Goal: Navigation & Orientation: Understand site structure

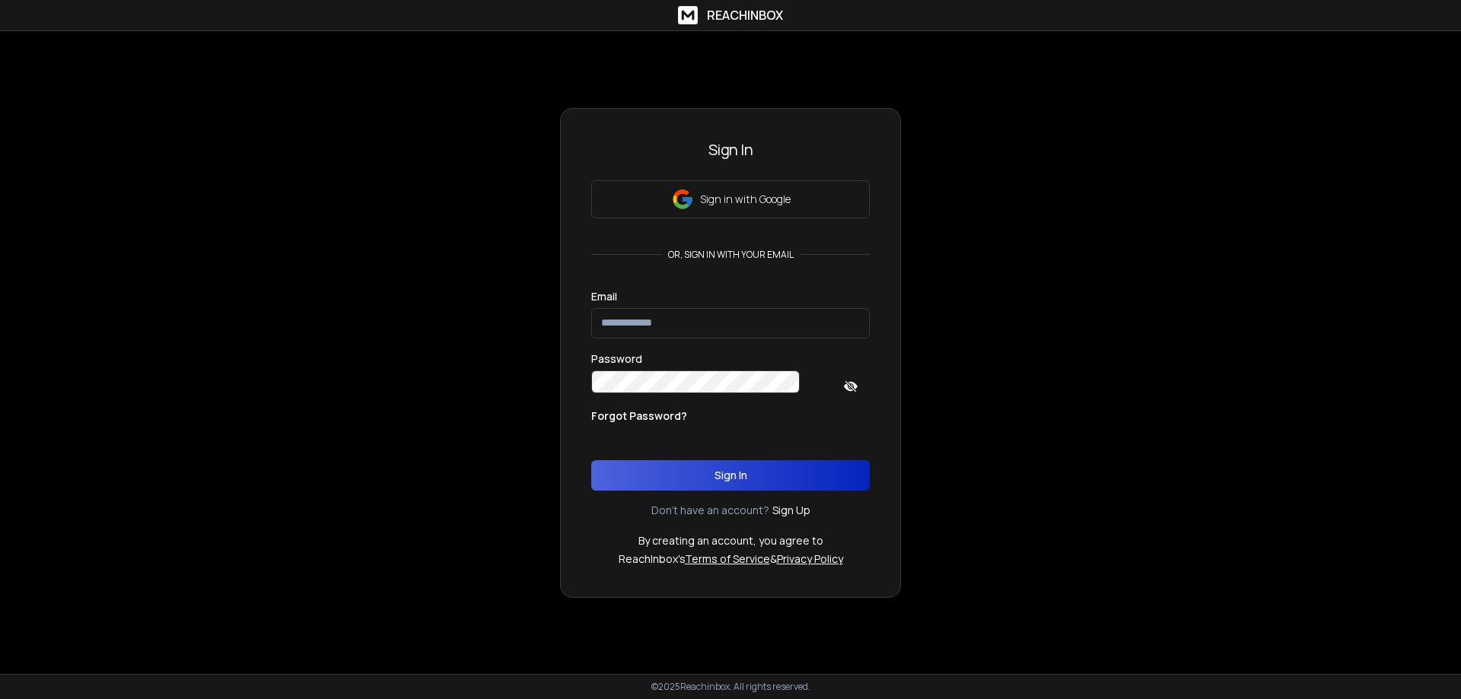
click at [713, 338] on input "email" at bounding box center [730, 323] width 278 height 30
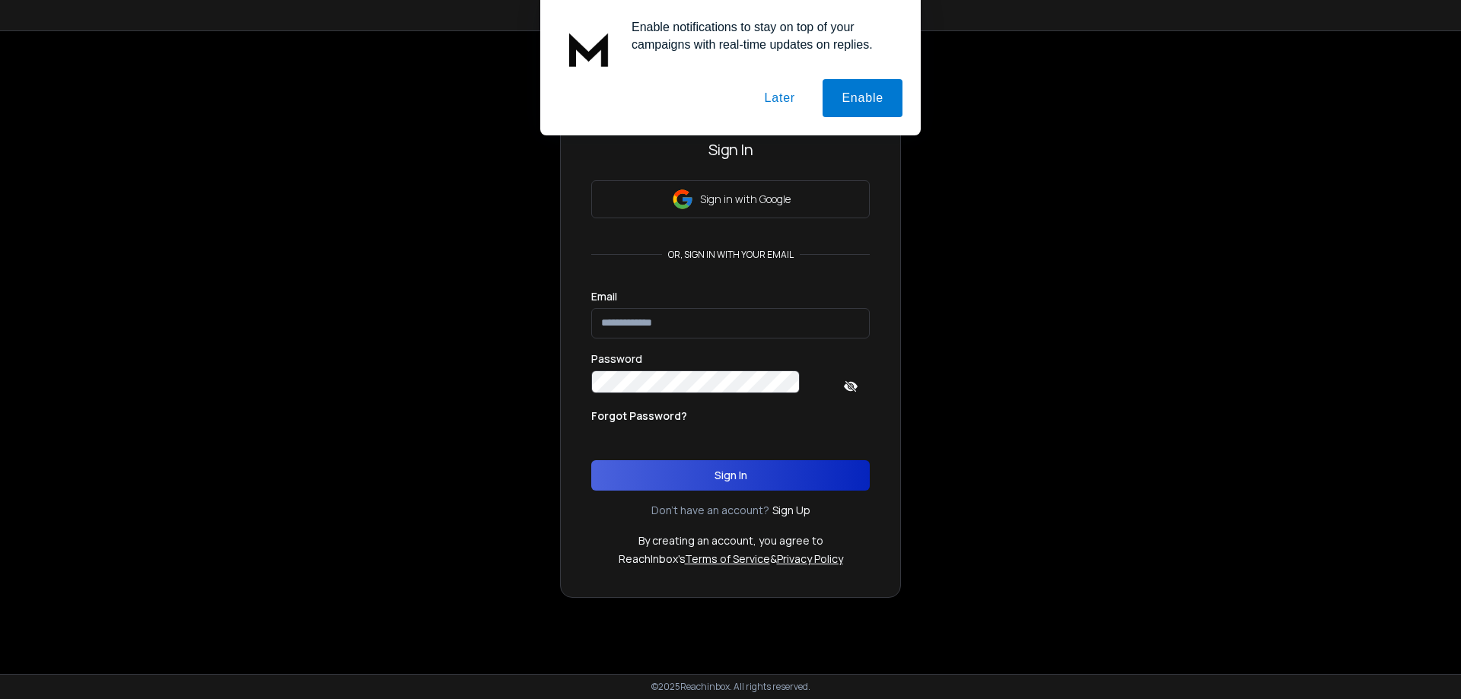
click at [716, 355] on div "Password" at bounding box center [730, 359] width 278 height 11
click at [729, 328] on input "email" at bounding box center [730, 323] width 278 height 30
paste input "**********"
type input "**********"
click at [756, 460] on button "Sign In" at bounding box center [730, 475] width 278 height 30
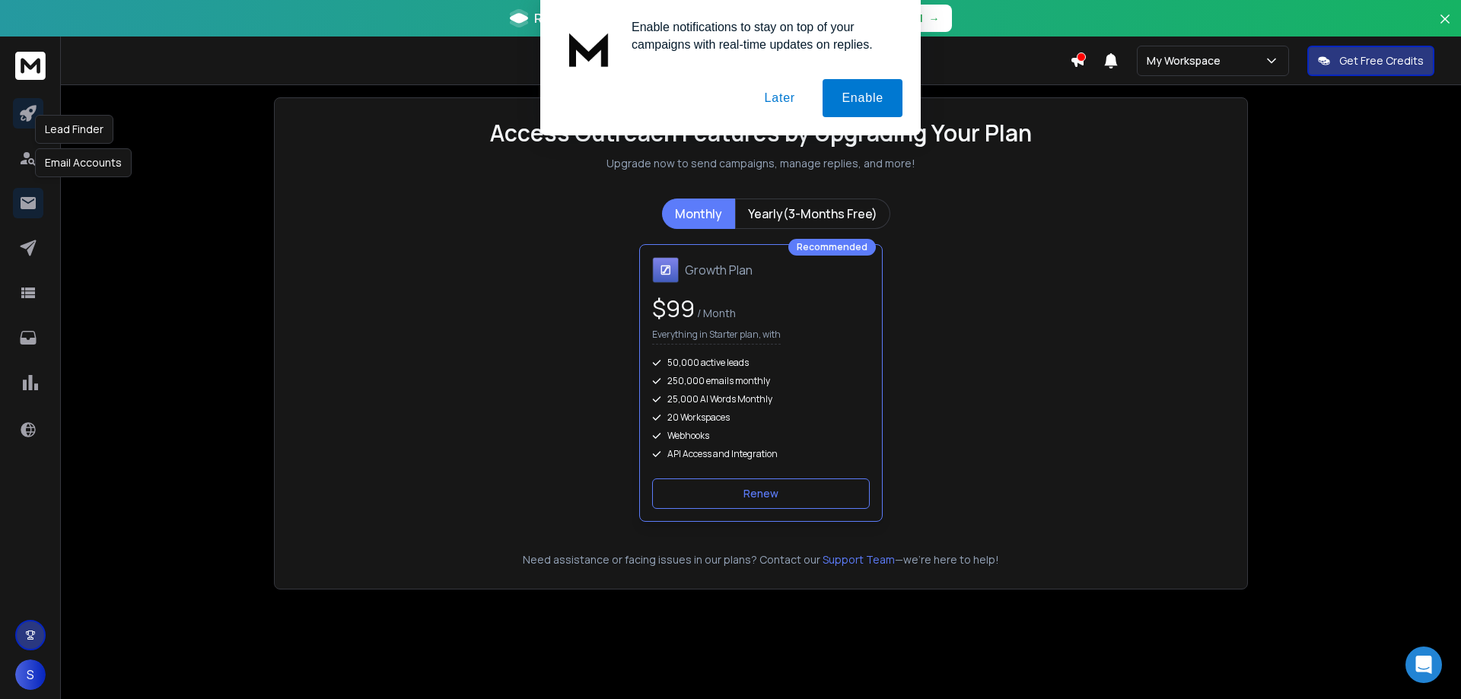
click at [20, 188] on link at bounding box center [28, 203] width 30 height 30
click at [24, 197] on icon at bounding box center [28, 203] width 15 height 12
click at [795, 94] on button "Later" at bounding box center [779, 98] width 68 height 38
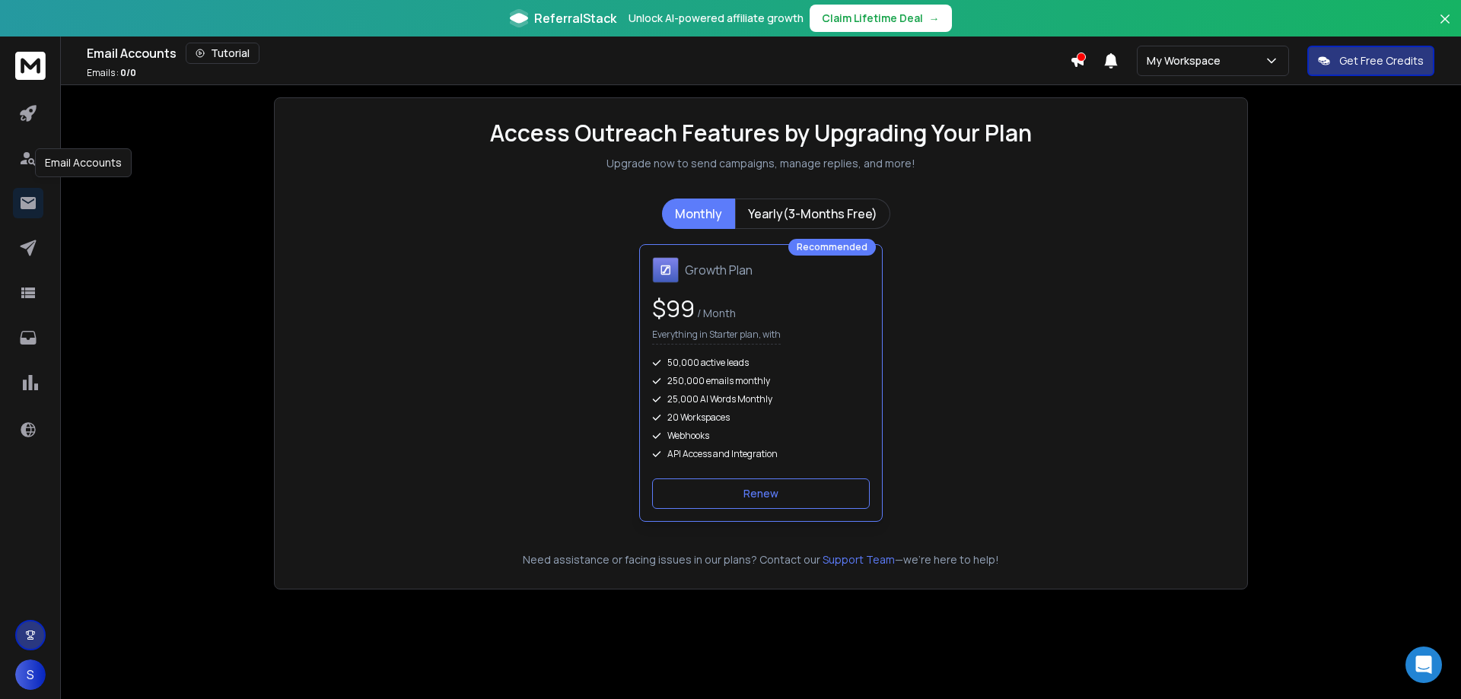
click at [21, 197] on icon at bounding box center [28, 203] width 15 height 12
click at [1268, 53] on div "My Workspace" at bounding box center [1212, 60] width 132 height 15
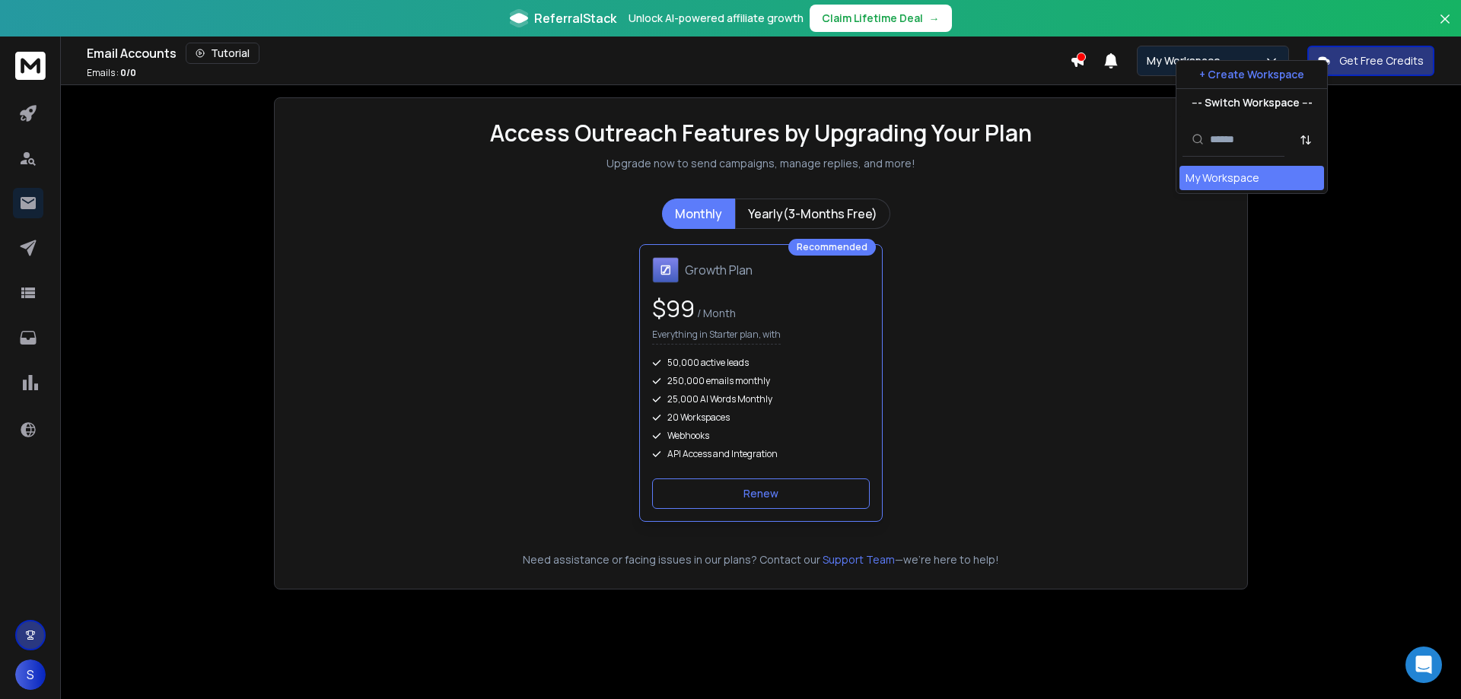
click at [1268, 53] on div "My Workspace" at bounding box center [1212, 60] width 132 height 15
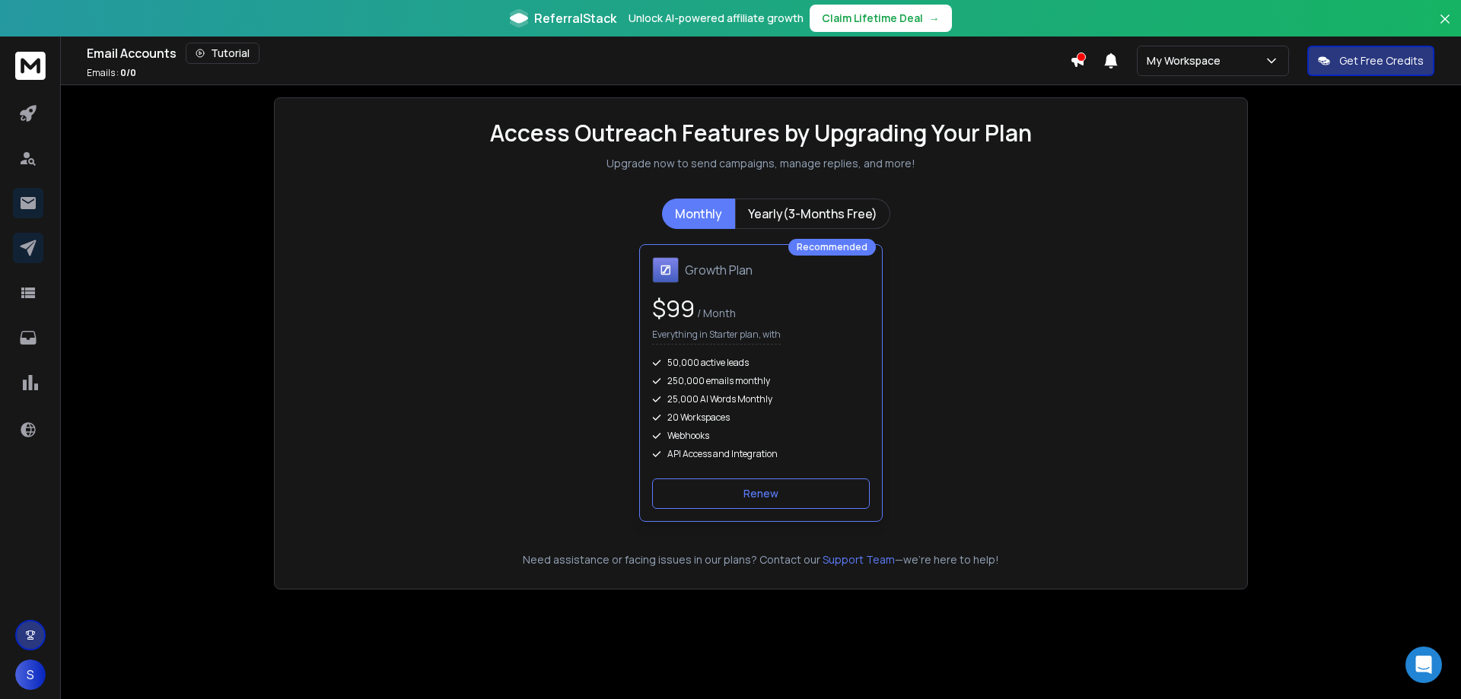
click at [25, 239] on icon at bounding box center [28, 248] width 18 height 18
click at [19, 194] on icon at bounding box center [28, 203] width 18 height 18
click at [23, 149] on icon at bounding box center [28, 158] width 18 height 18
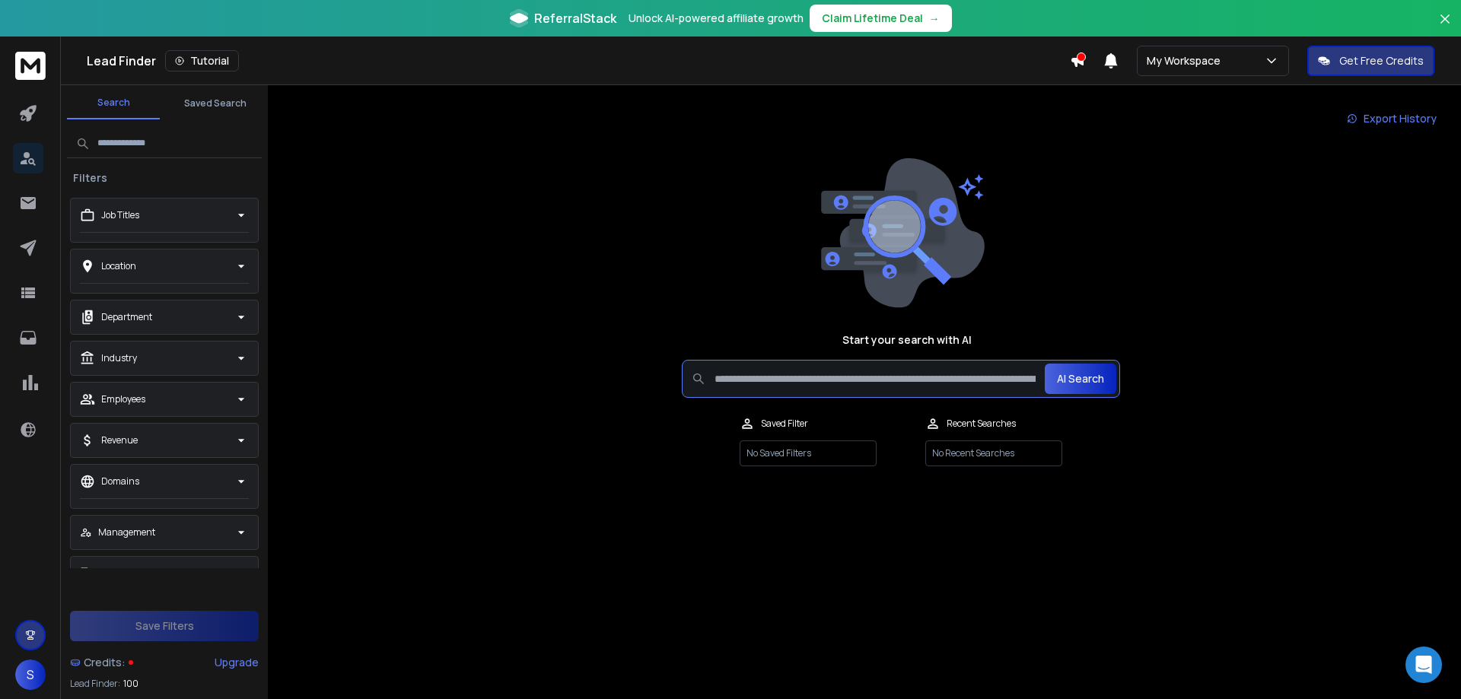
click at [13, 152] on div at bounding box center [30, 251] width 35 height 399
click at [13, 188] on link at bounding box center [28, 203] width 30 height 30
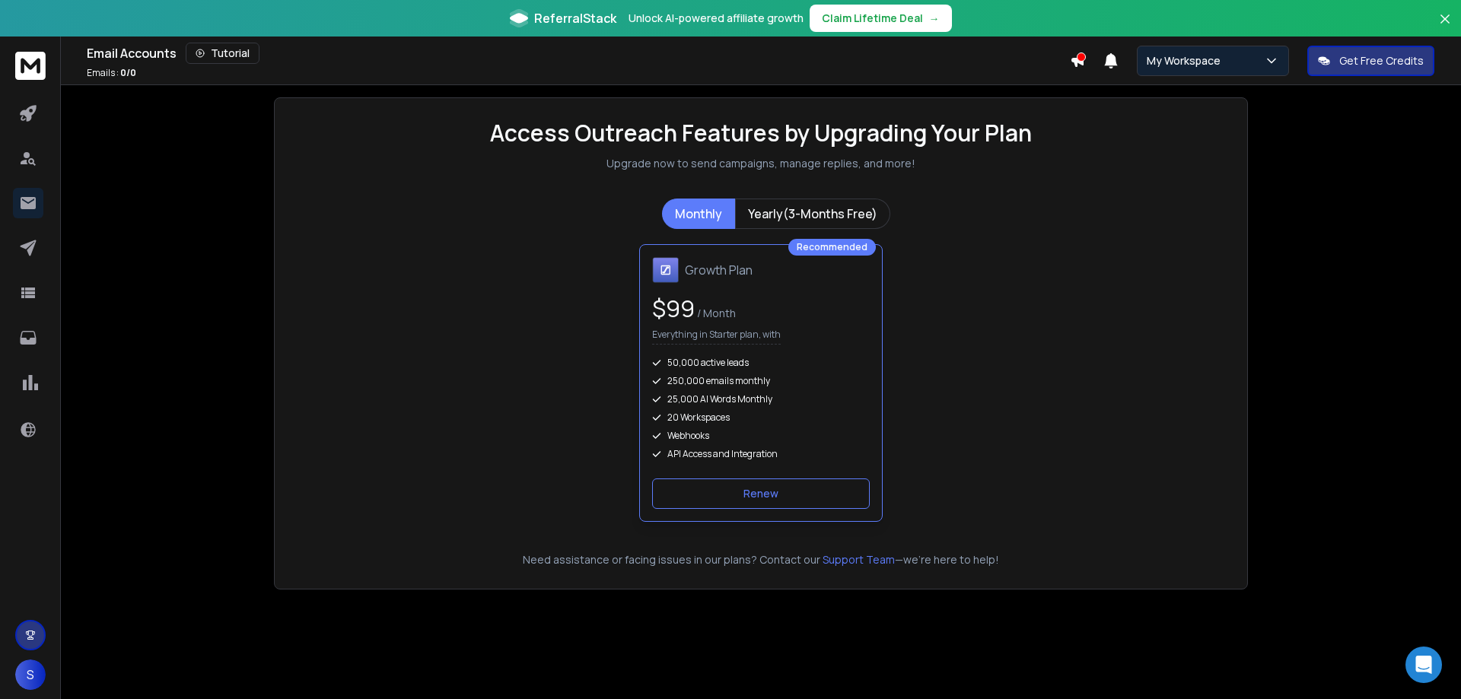
click at [1226, 53] on p "My Workspace" at bounding box center [1186, 60] width 80 height 15
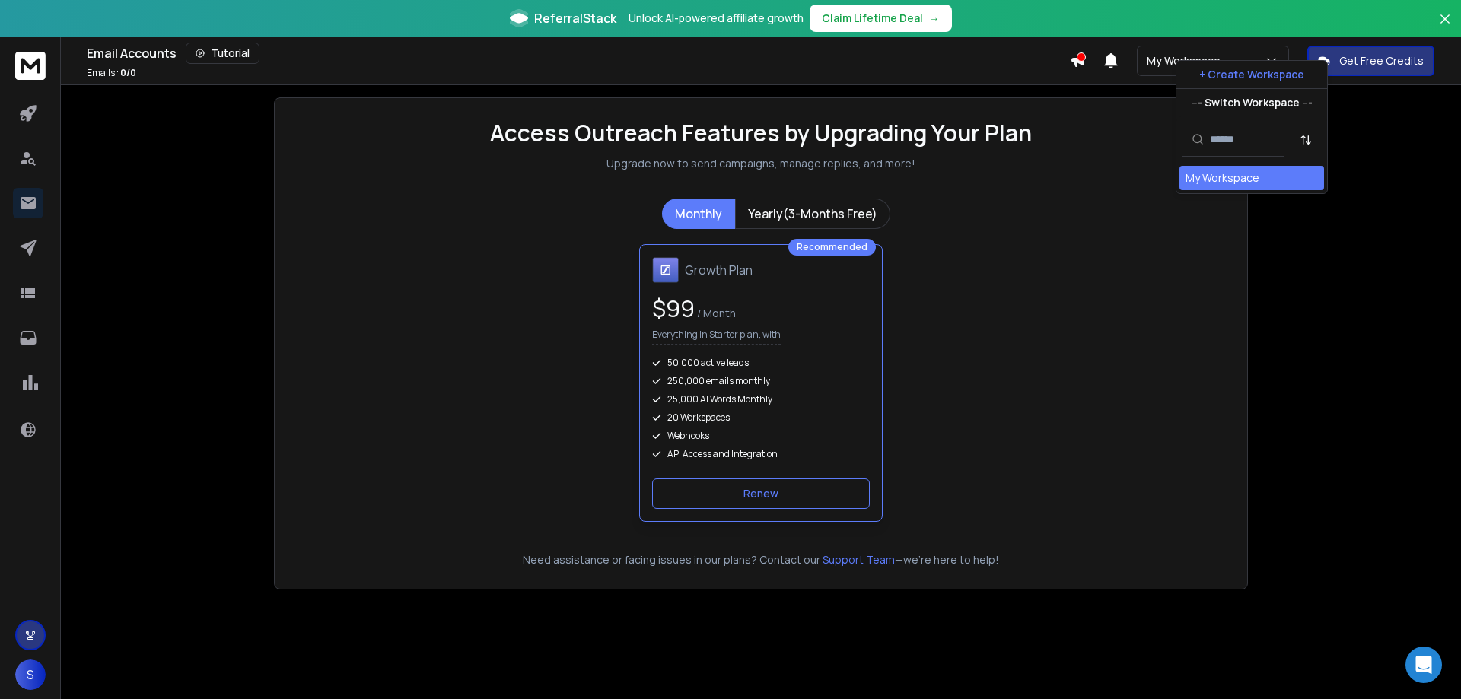
click at [1235, 97] on p "--- Switch Workspace ---" at bounding box center [1251, 102] width 121 height 15
click at [1227, 170] on div "My Workspace" at bounding box center [1222, 177] width 74 height 15
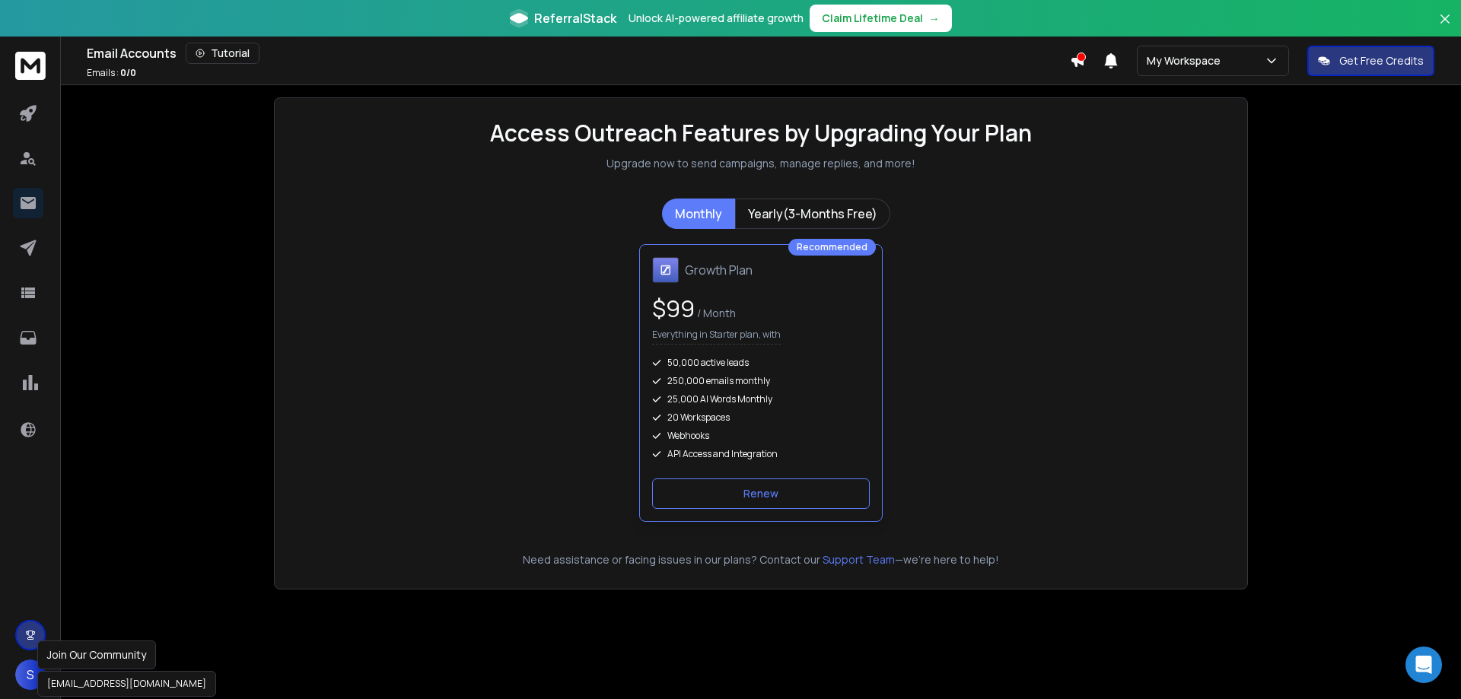
click at [27, 676] on span "S" at bounding box center [30, 675] width 30 height 30
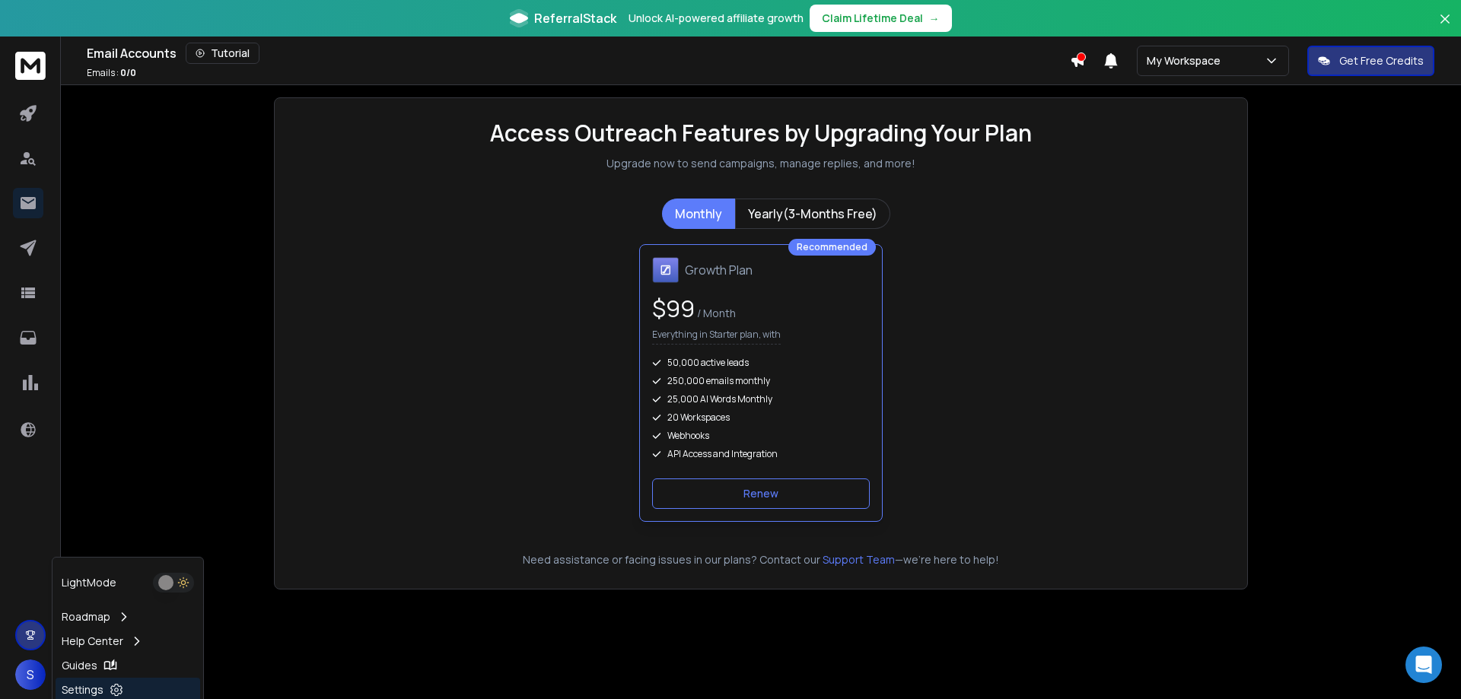
click at [110, 683] on icon at bounding box center [117, 690] width 14 height 14
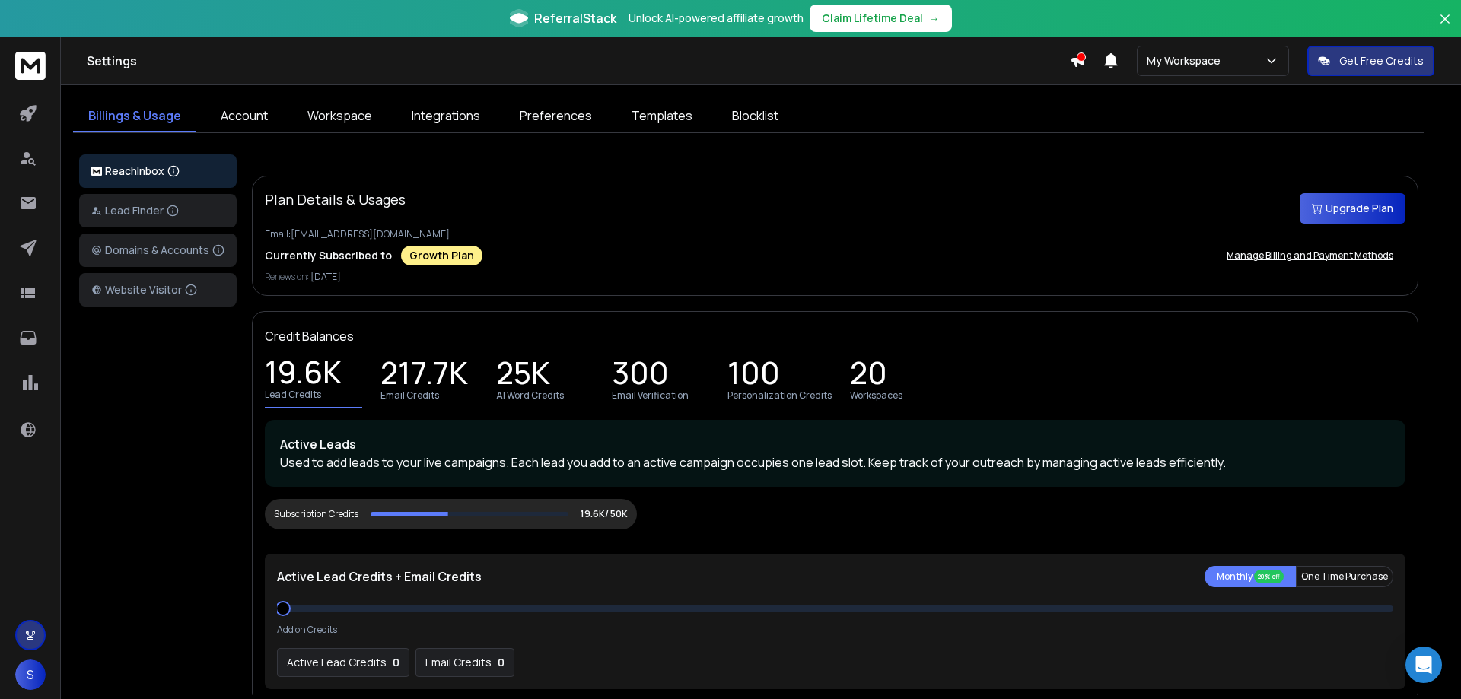
click at [205, 100] on link "Account" at bounding box center [244, 116] width 78 height 32
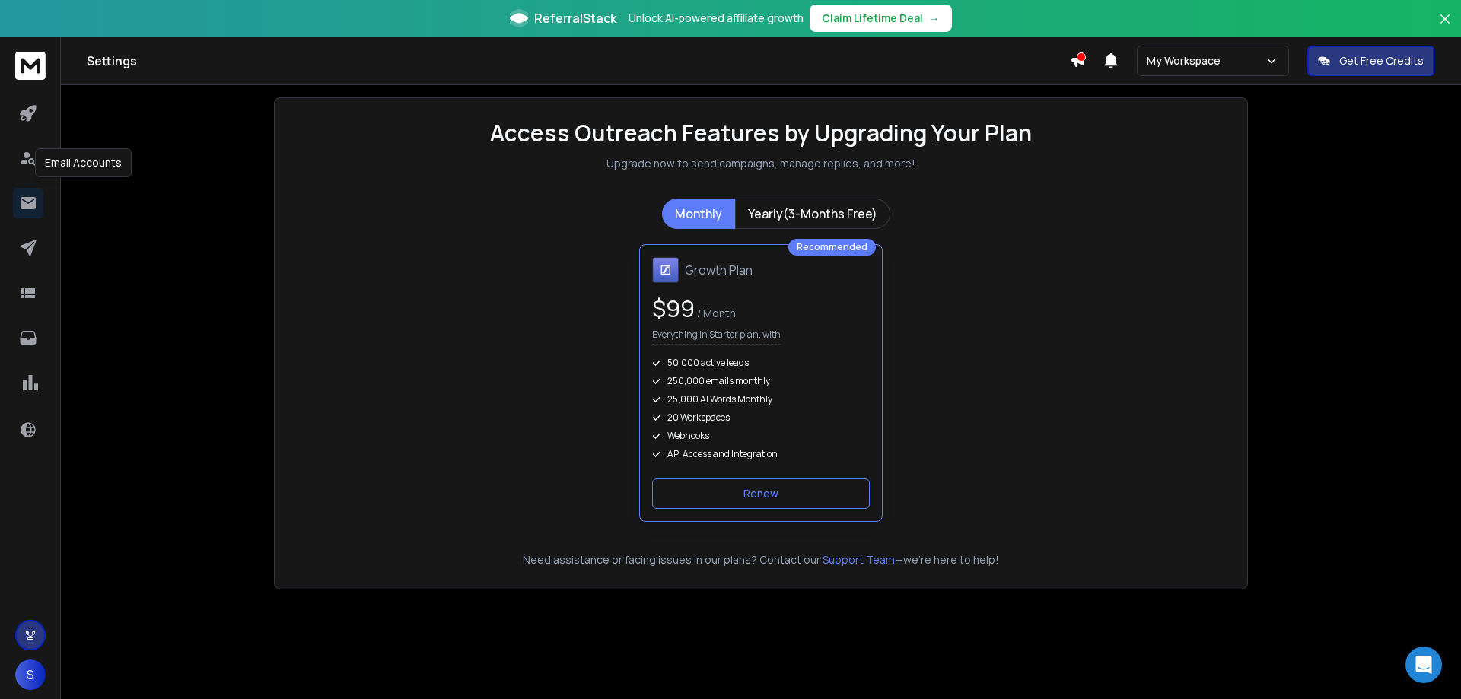
click at [21, 188] on link at bounding box center [28, 203] width 30 height 30
click at [21, 194] on icon at bounding box center [28, 203] width 18 height 18
drag, startPoint x: 154, startPoint y: 58, endPoint x: 1460, endPoint y: 673, distance: 1443.2
click at [1460, 673] on div "ReferralStack Unlock AI-powered affiliate growth Lifetime Deals available! Clai…" at bounding box center [730, 349] width 1461 height 699
click at [26, 239] on icon at bounding box center [28, 248] width 18 height 18
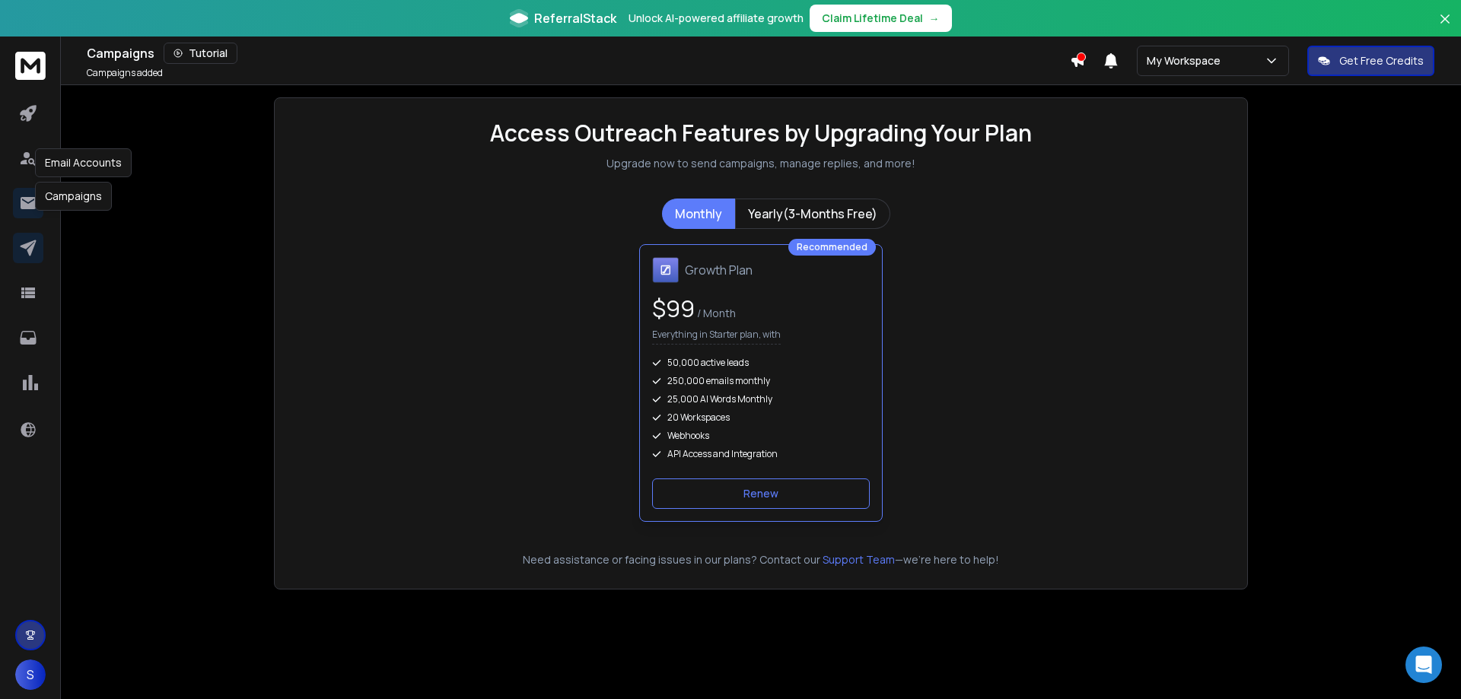
click at [19, 194] on icon at bounding box center [28, 203] width 18 height 18
click at [30, 233] on link at bounding box center [28, 248] width 30 height 30
click at [27, 284] on icon at bounding box center [28, 293] width 18 height 18
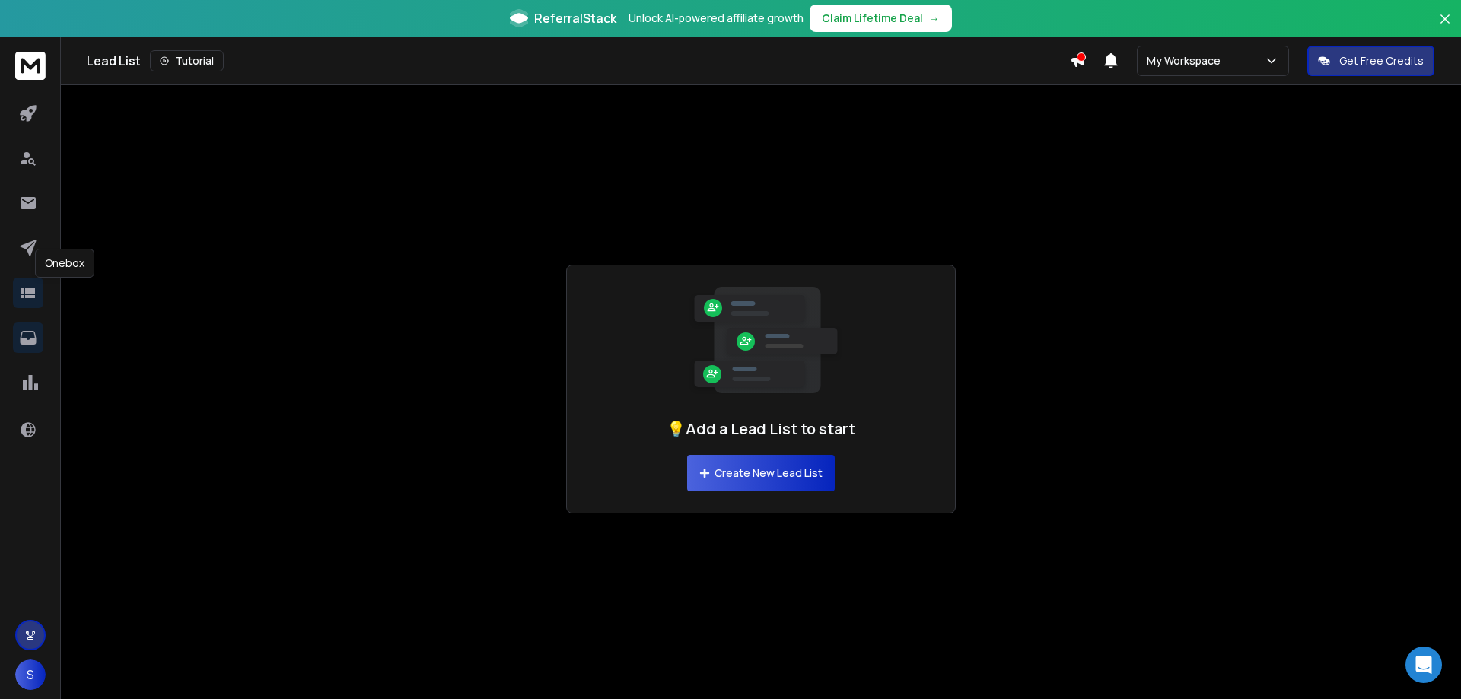
click at [21, 329] on icon at bounding box center [28, 338] width 18 height 18
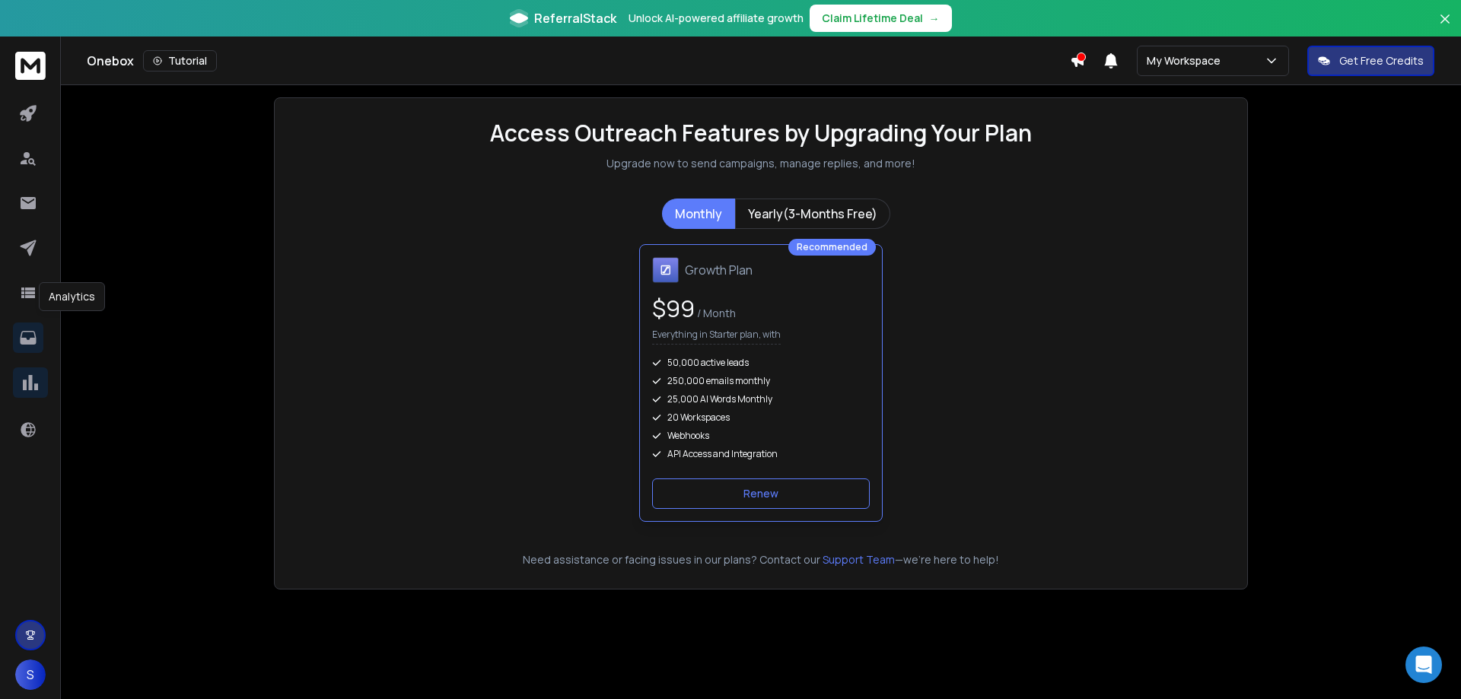
click at [19, 371] on icon at bounding box center [30, 382] width 23 height 23
click at [23, 421] on icon at bounding box center [28, 430] width 18 height 18
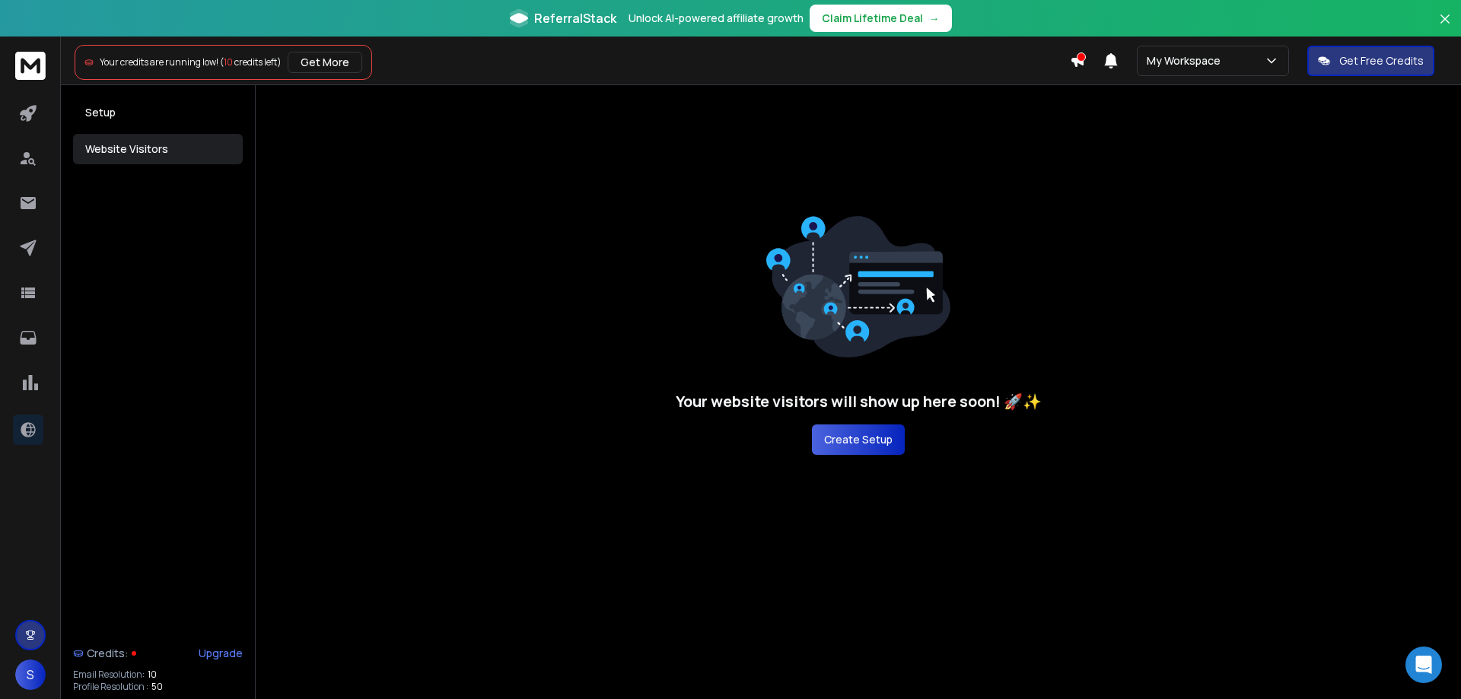
click at [25, 52] on icon at bounding box center [30, 66] width 30 height 28
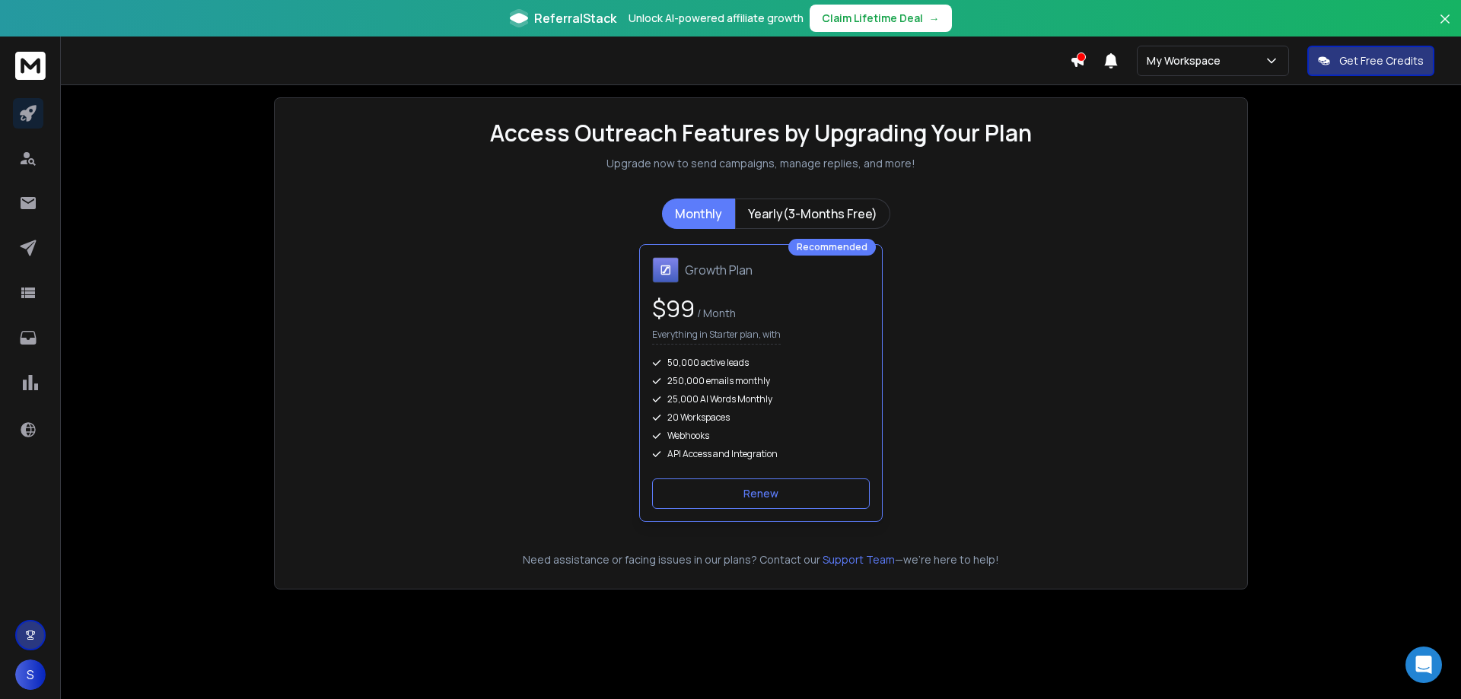
click at [25, 52] on icon at bounding box center [30, 66] width 30 height 28
click at [1279, 53] on div "My Workspace" at bounding box center [1212, 60] width 132 height 15
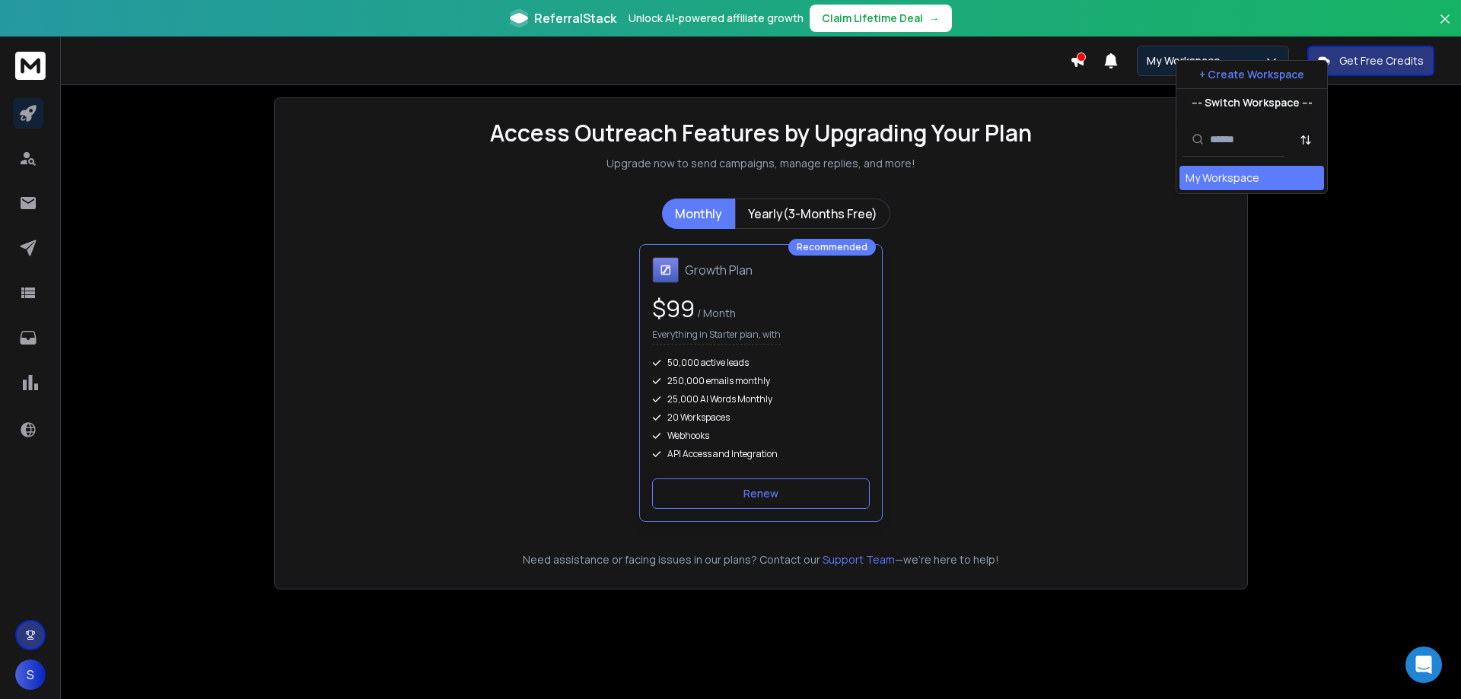
click at [1279, 53] on div "My Workspace" at bounding box center [1212, 60] width 132 height 15
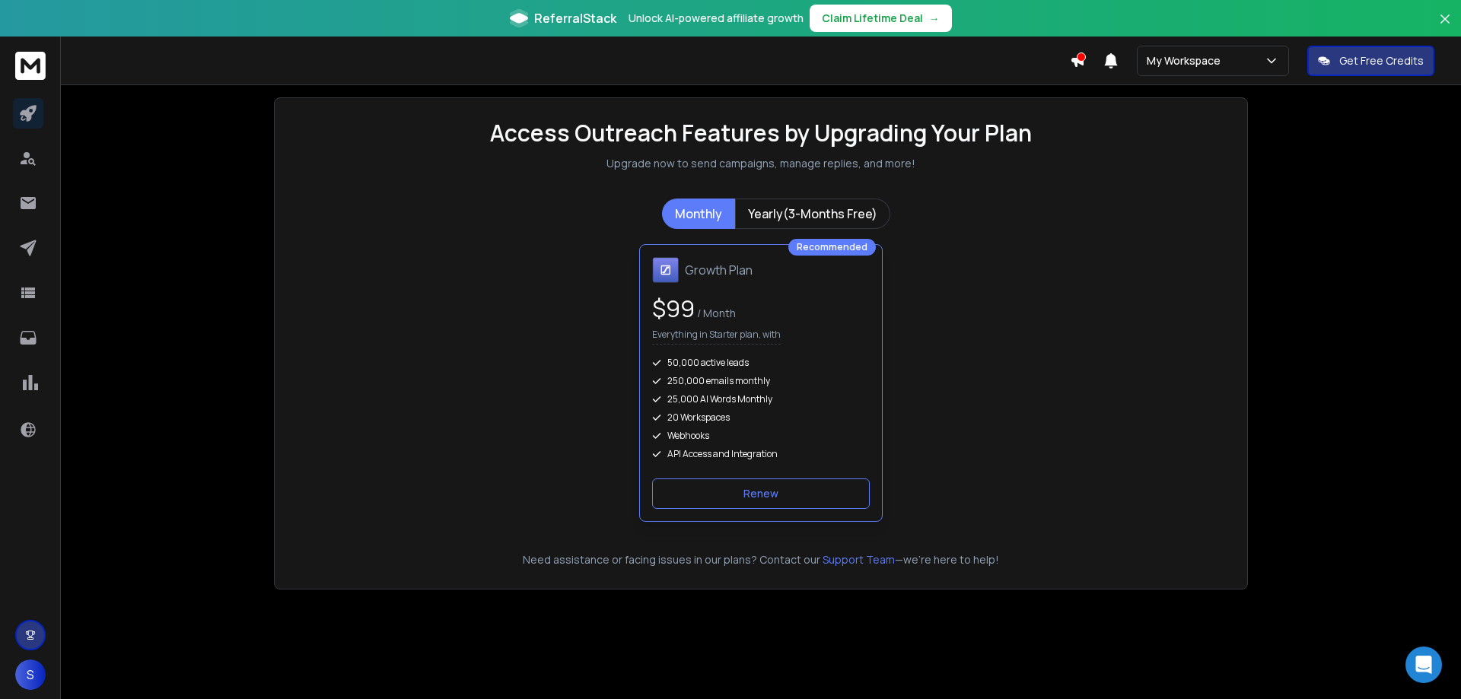
click at [21, 669] on span "S" at bounding box center [30, 675] width 30 height 30
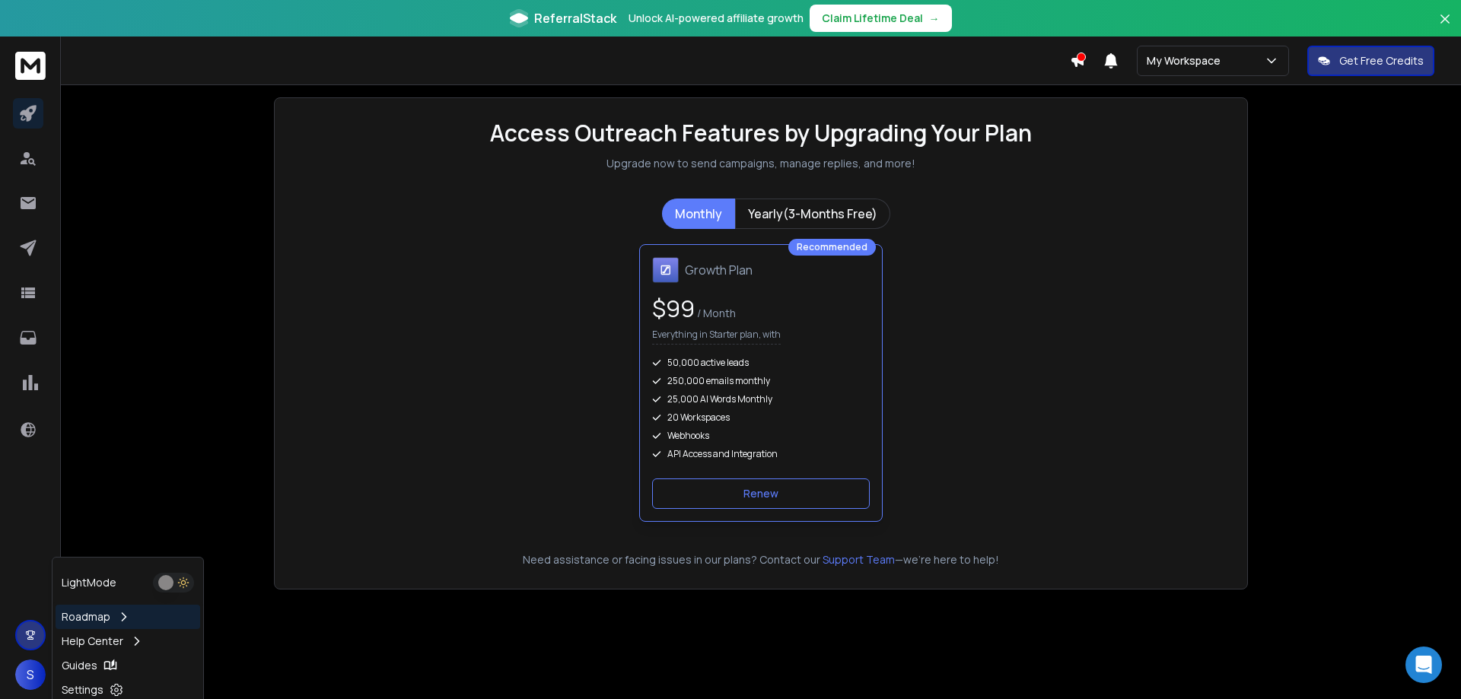
click at [116, 609] on icon at bounding box center [123, 616] width 15 height 15
